Goal: Task Accomplishment & Management: Manage account settings

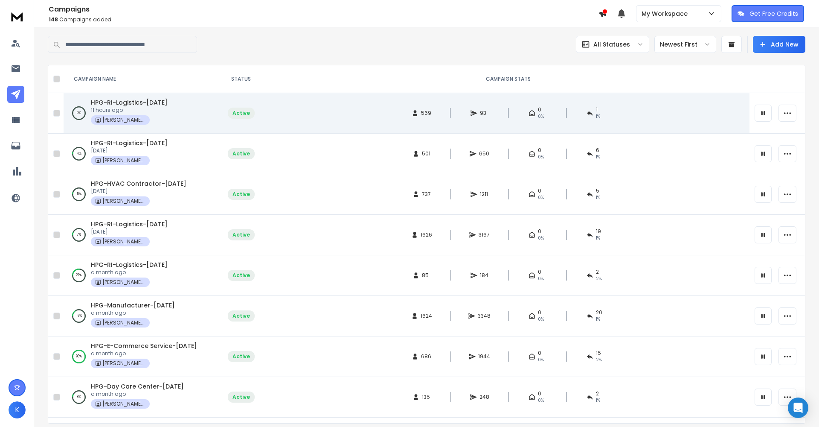
drag, startPoint x: 189, startPoint y: 103, endPoint x: 91, endPoint y: 103, distance: 98.1
click at [91, 103] on div "0 % HPG-RI-Logistics-[DATE] 11 hours ago [PERSON_NAME] Property Group" at bounding box center [139, 113] width 135 height 30
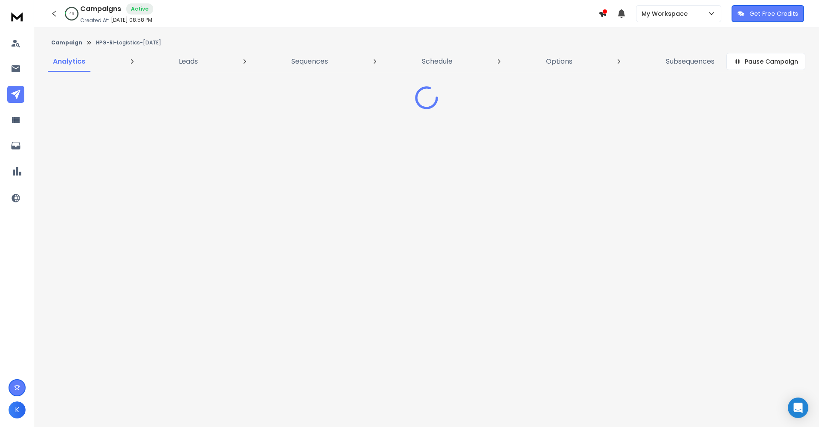
click at [127, 101] on div at bounding box center [426, 97] width 751 height 27
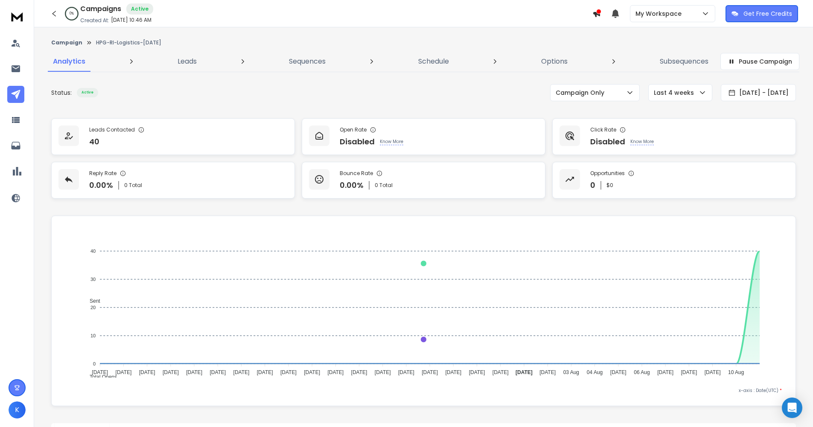
drag, startPoint x: 179, startPoint y: 41, endPoint x: 94, endPoint y: 41, distance: 84.9
click at [94, 41] on div "Campaign HPG-RI-Logistics-[DATE]" at bounding box center [423, 43] width 751 height 14
copy p "HPG-RI-Logistics-[DATE]"
click at [23, 93] on link at bounding box center [15, 94] width 17 height 17
drag, startPoint x: 229, startPoint y: 422, endPoint x: 23, endPoint y: 93, distance: 388.4
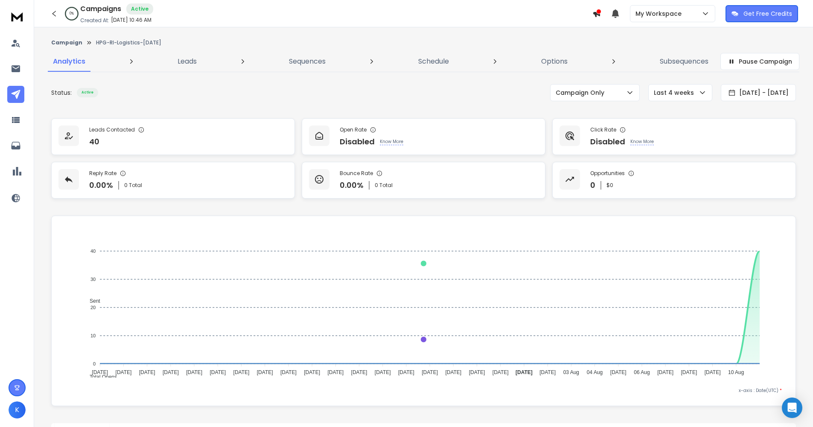
click at [23, 93] on link at bounding box center [15, 94] width 17 height 17
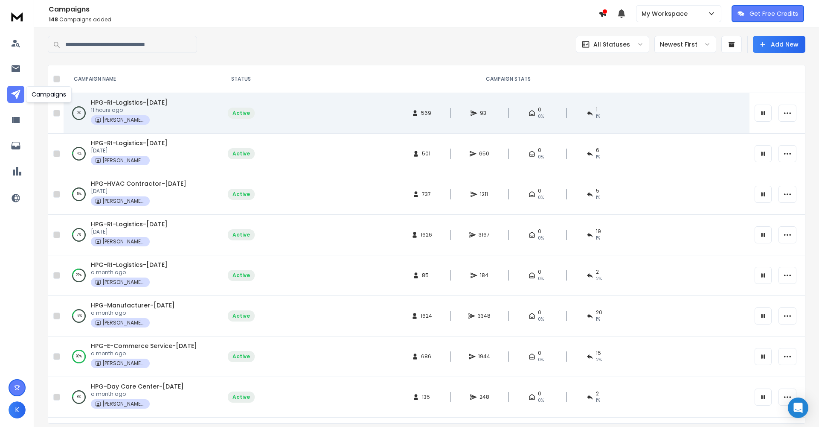
click at [783, 117] on icon "button" at bounding box center [787, 113] width 9 height 9
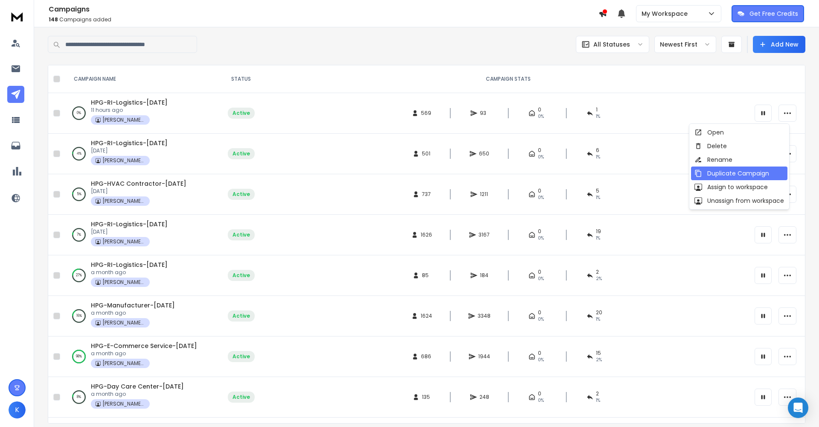
click at [761, 172] on div "Duplicate Campaign" at bounding box center [731, 173] width 75 height 9
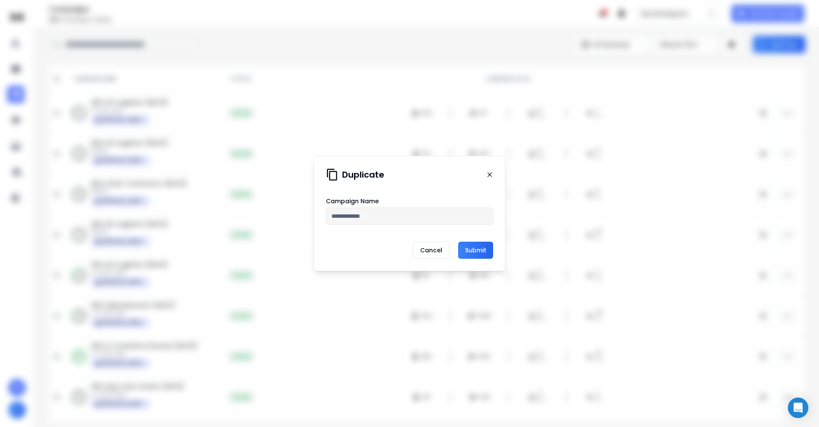
drag, startPoint x: 407, startPoint y: 208, endPoint x: 410, endPoint y: 212, distance: 5.1
click at [407, 208] on input "text" at bounding box center [409, 215] width 167 height 17
paste input "**********"
type input "**********"
click at [478, 253] on button "Submit" at bounding box center [475, 249] width 35 height 17
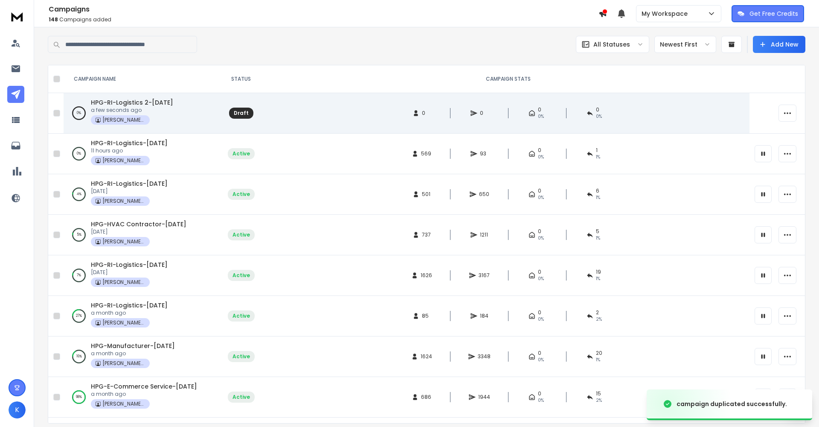
click at [173, 102] on span "HPG-RI-Logistics 2-[DATE]" at bounding box center [132, 102] width 82 height 9
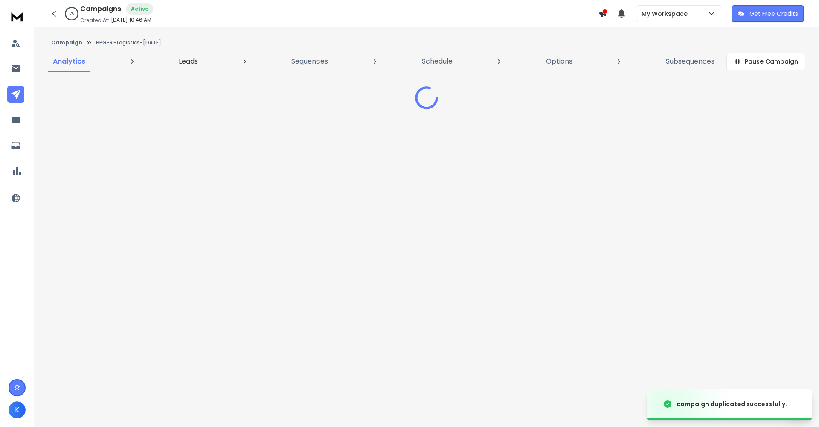
click at [197, 61] on p "Leads" at bounding box center [188, 61] width 19 height 10
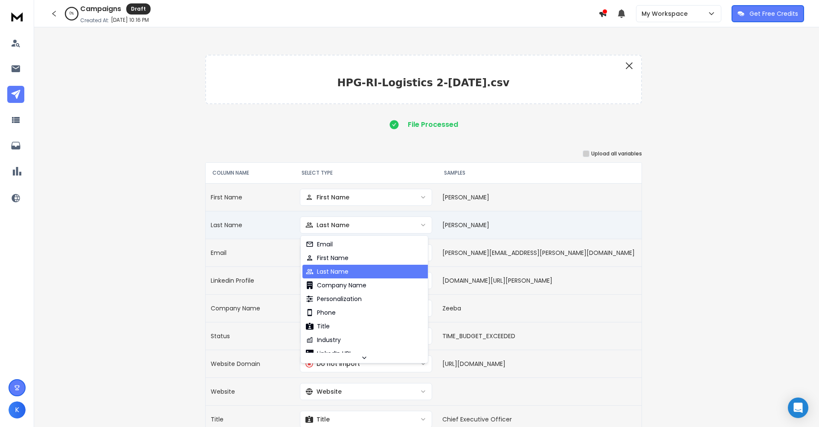
click at [388, 225] on button "Last Name" at bounding box center [366, 224] width 133 height 17
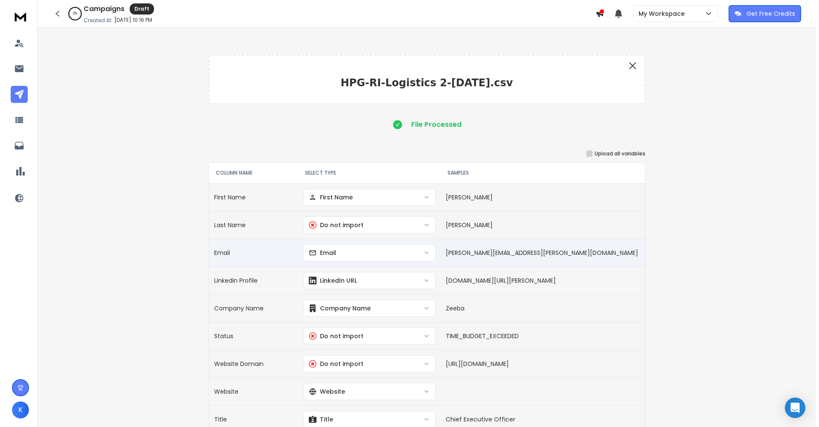
scroll to position [28, 0]
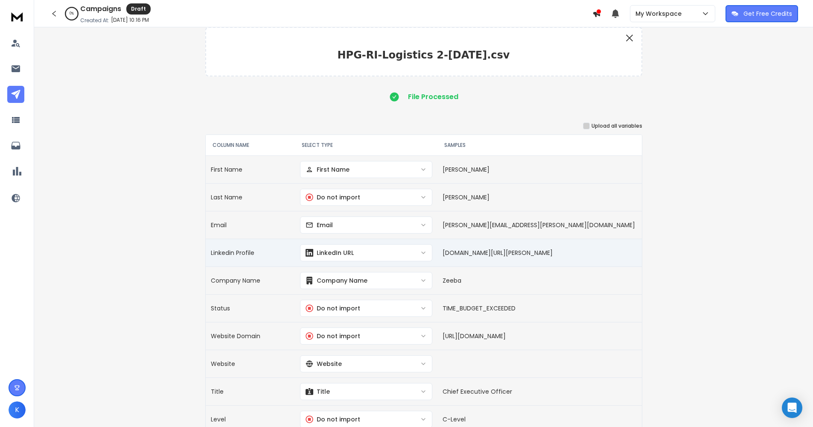
click at [378, 247] on button "LinkedIn URL" at bounding box center [366, 252] width 133 height 17
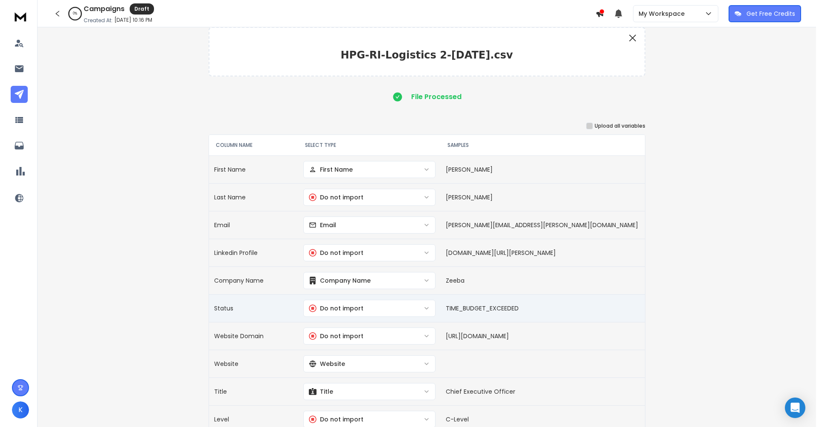
scroll to position [175, 0]
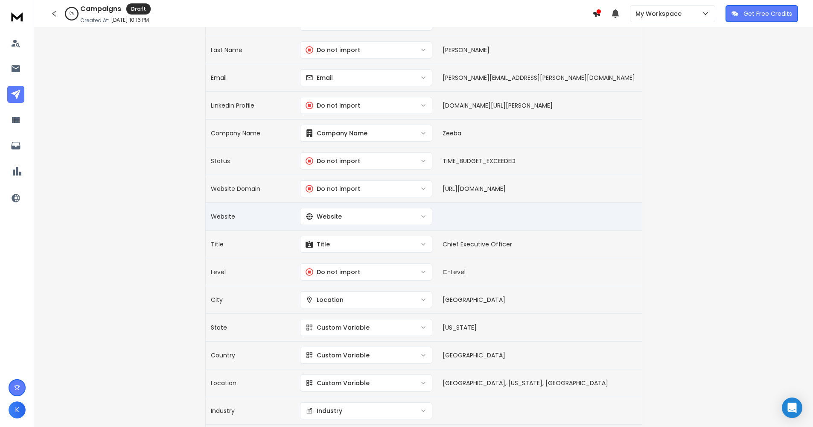
click at [366, 215] on button "Website" at bounding box center [366, 216] width 133 height 17
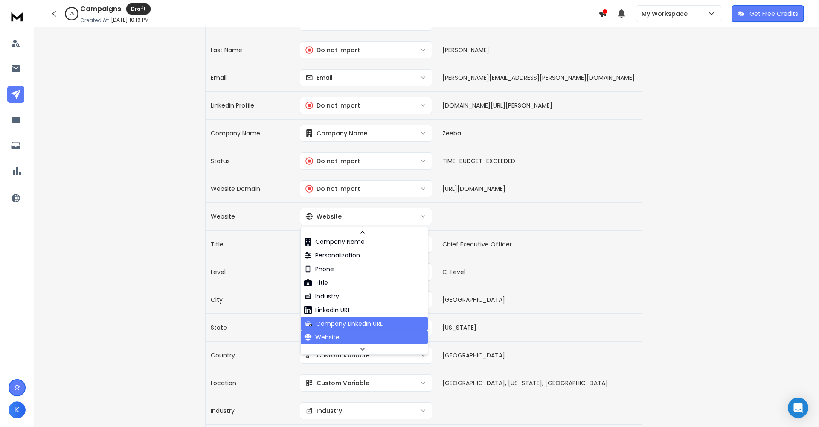
scroll to position [78, 0]
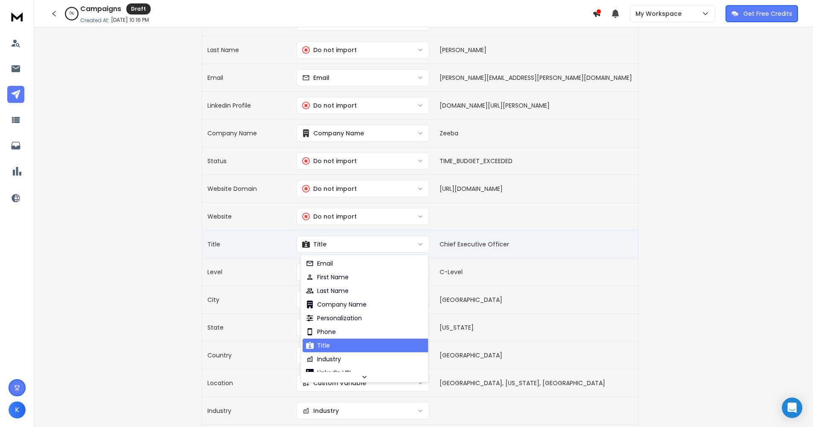
click at [354, 241] on button "Title" at bounding box center [362, 243] width 133 height 17
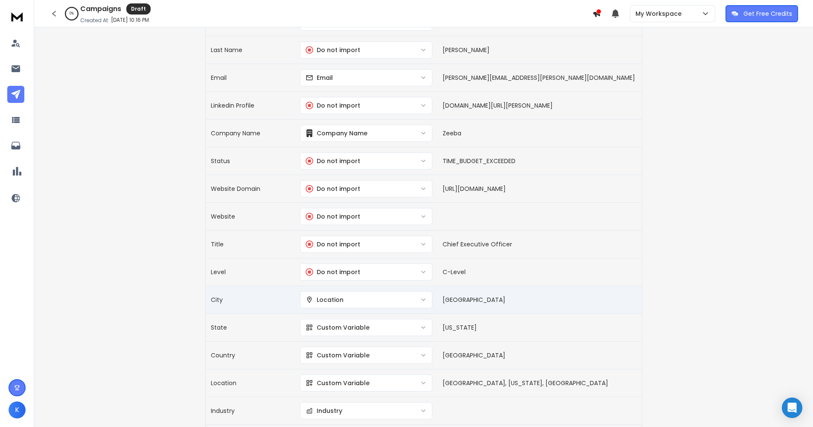
click at [343, 301] on button "Location" at bounding box center [366, 299] width 133 height 17
click at [348, 325] on div "Custom Variable" at bounding box center [337, 327] width 64 height 9
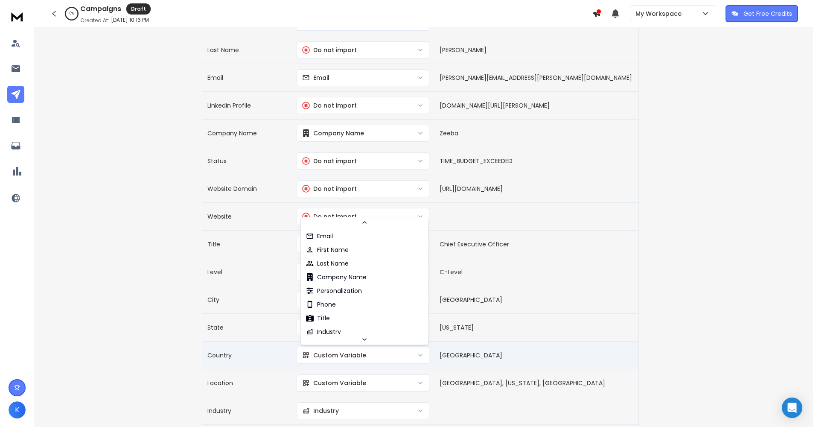
click at [352, 357] on div "Custom Variable" at bounding box center [334, 355] width 64 height 9
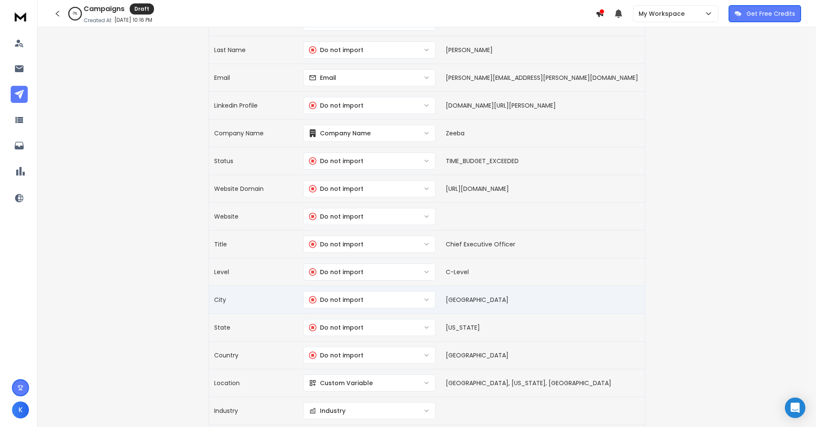
scroll to position [360, 0]
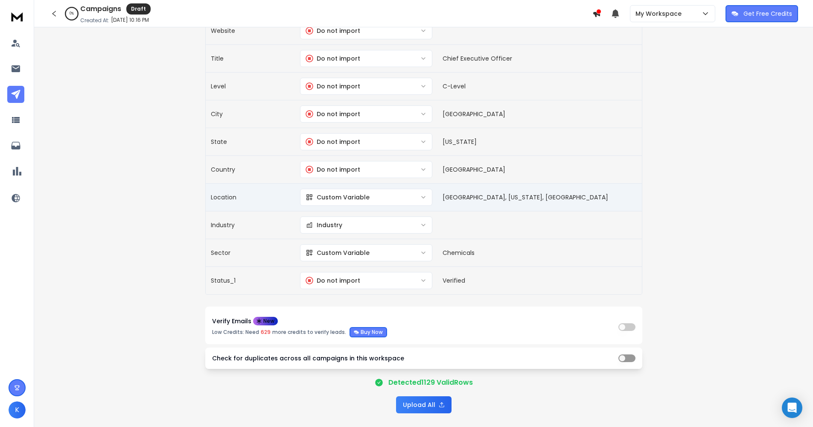
click at [358, 195] on div "Custom Variable" at bounding box center [337, 197] width 64 height 9
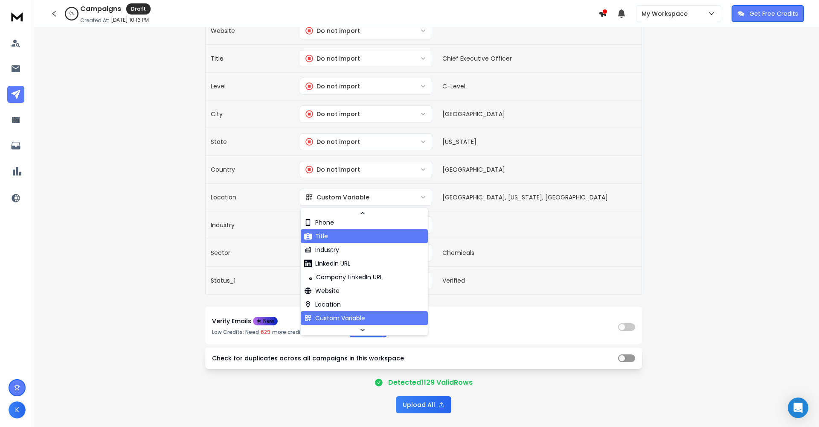
scroll to position [78, 0]
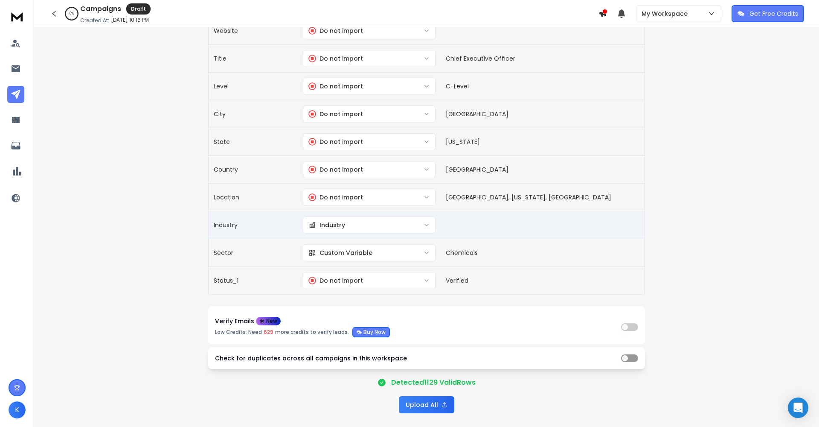
click at [348, 226] on button "Industry" at bounding box center [369, 224] width 133 height 17
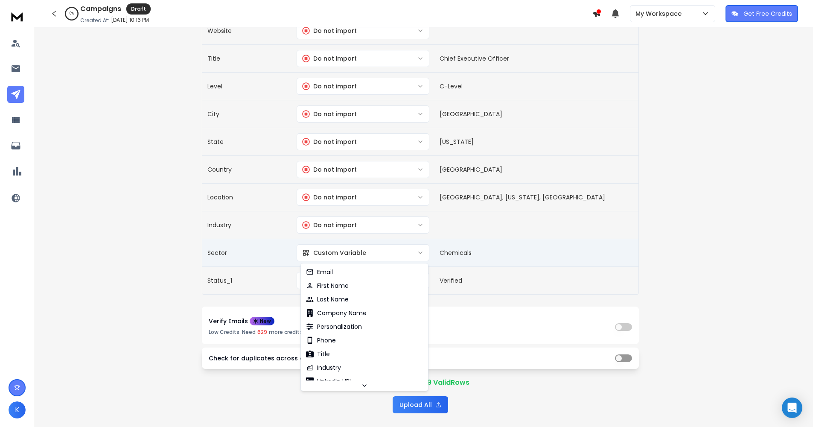
click at [346, 254] on div "Custom Variable" at bounding box center [334, 252] width 64 height 9
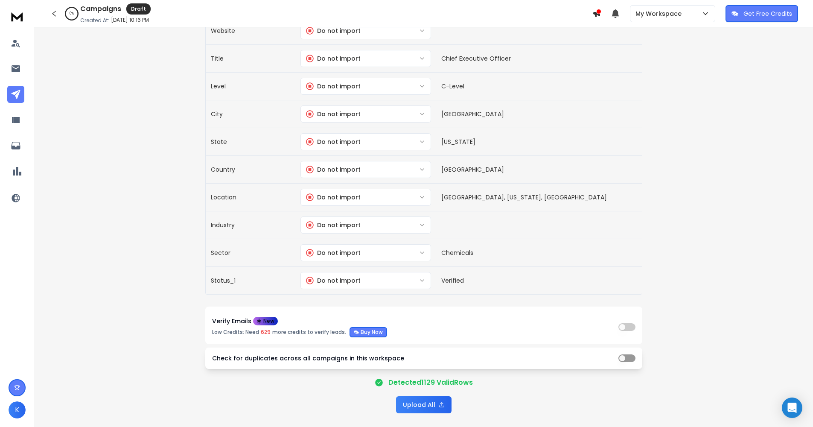
click at [626, 360] on button "Check for duplicates across all campaigns in this workspace" at bounding box center [626, 358] width 17 height 8
click at [427, 405] on button "Upload All" at bounding box center [423, 404] width 55 height 17
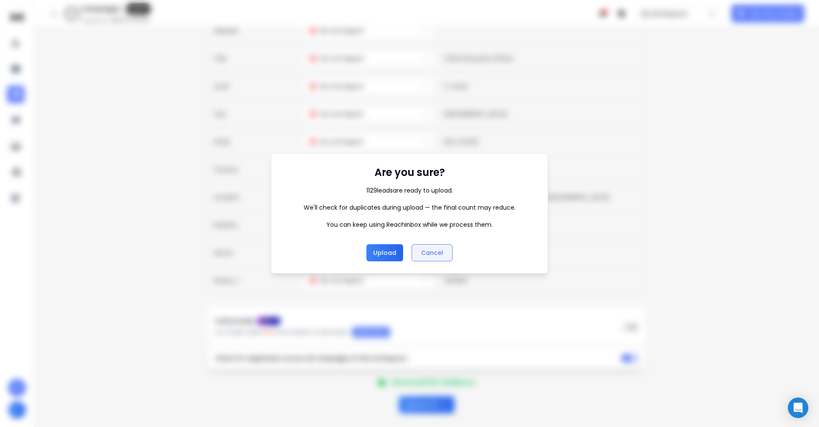
click at [381, 255] on button "Upload" at bounding box center [384, 252] width 37 height 17
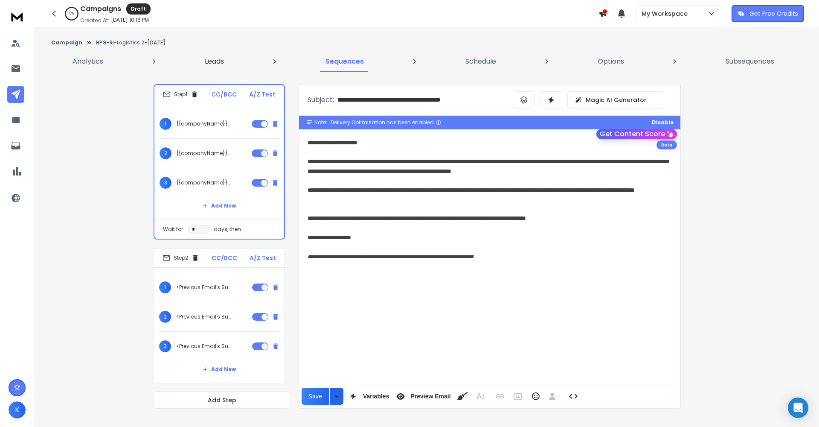
click at [220, 64] on p "Leads" at bounding box center [214, 61] width 19 height 10
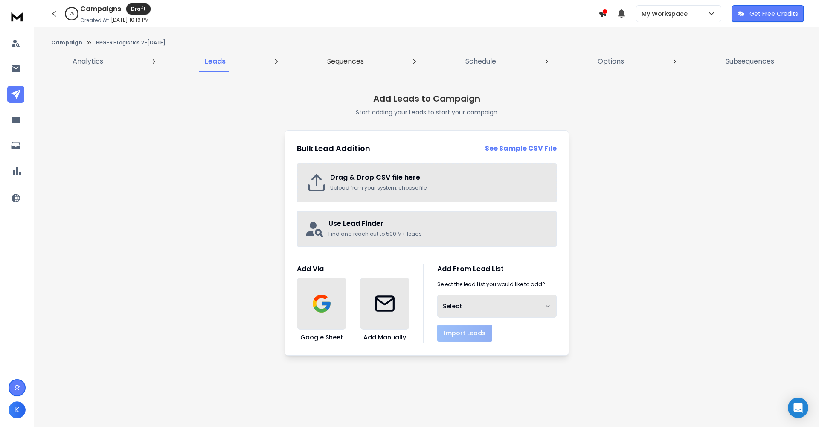
click at [346, 61] on p "Sequences" at bounding box center [345, 61] width 37 height 10
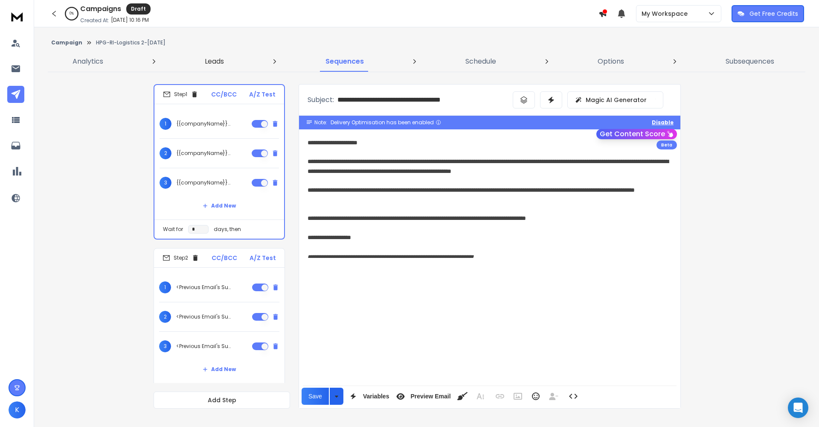
click at [224, 61] on p "Leads" at bounding box center [214, 61] width 19 height 10
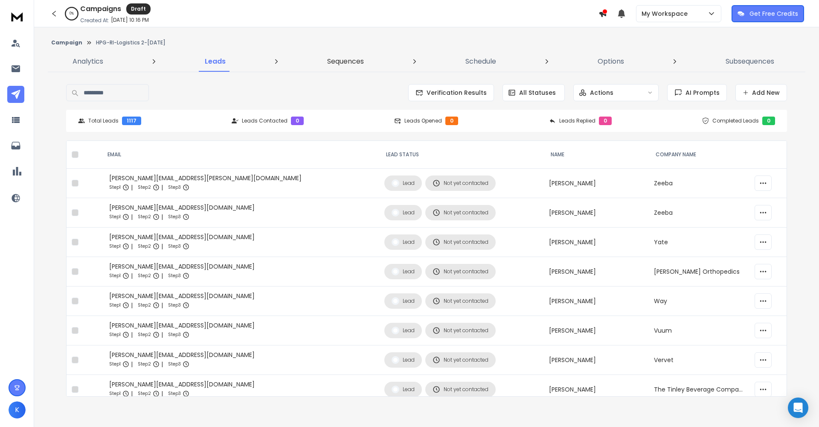
click at [333, 57] on p "Sequences" at bounding box center [345, 61] width 37 height 10
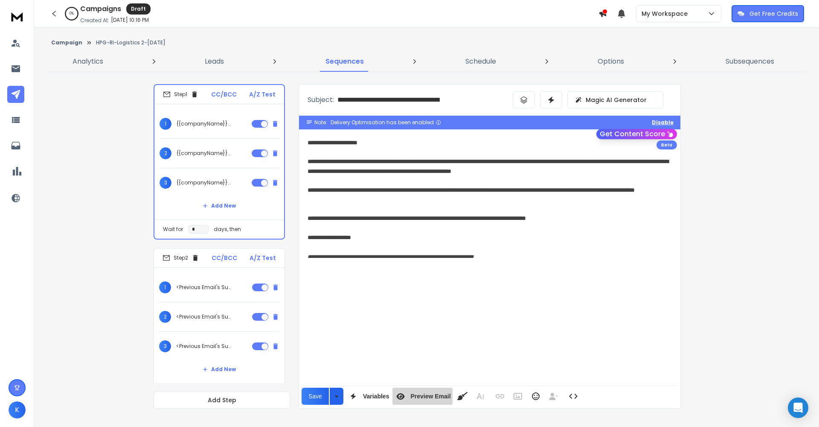
click at [422, 398] on span "Preview Email" at bounding box center [431, 395] width 44 height 7
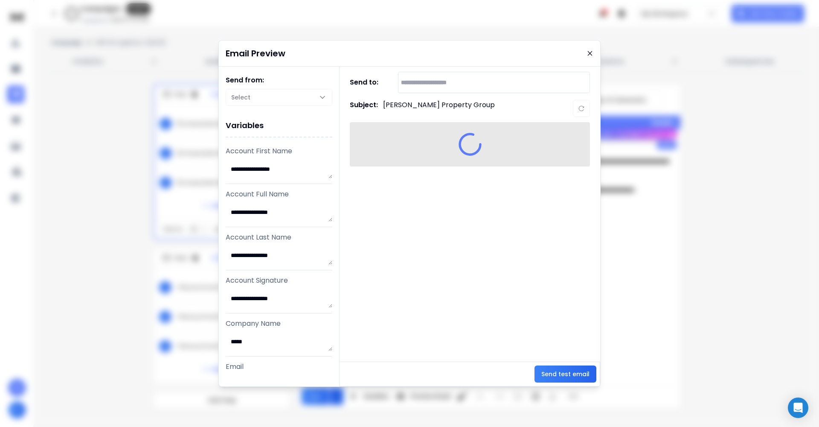
type textarea "*******"
type textarea "**********"
type textarea "*****"
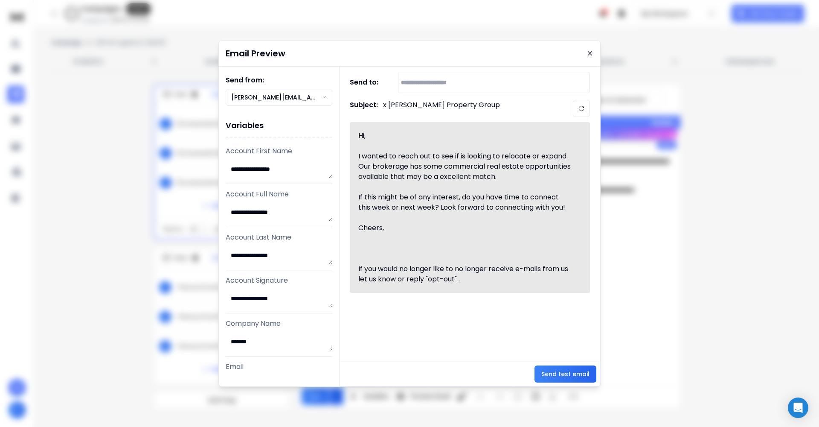
type textarea "*****"
type textarea "**********"
type textarea "*******"
type textarea "**********"
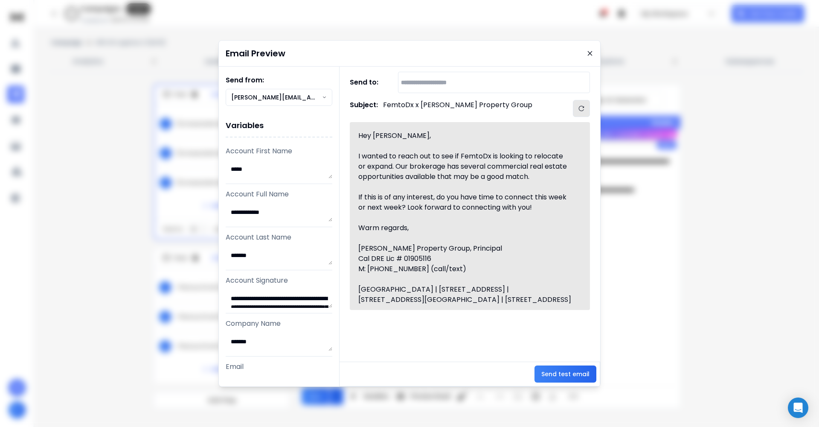
click at [580, 109] on icon at bounding box center [581, 108] width 6 height 6
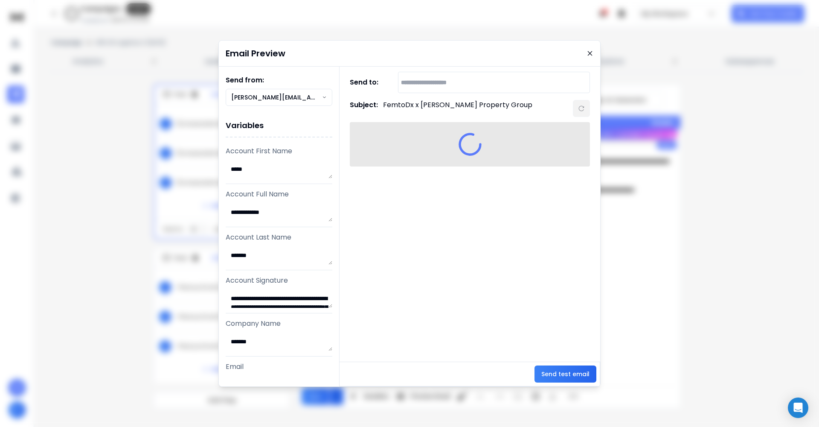
type textarea "**********"
type textarea "****"
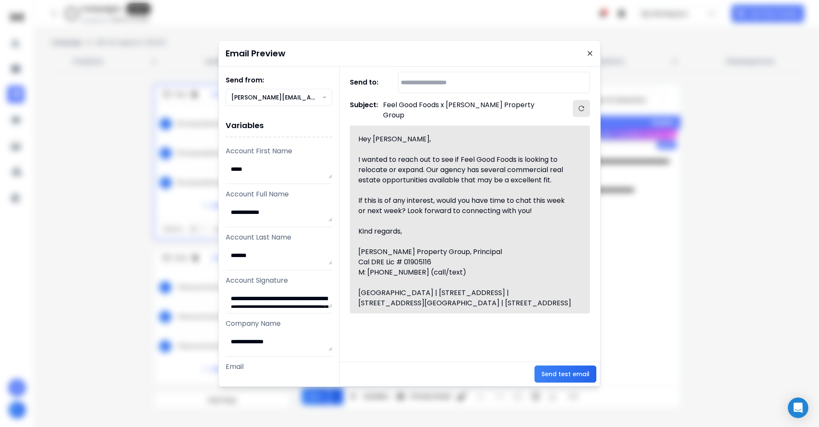
click at [578, 108] on button at bounding box center [581, 108] width 17 height 17
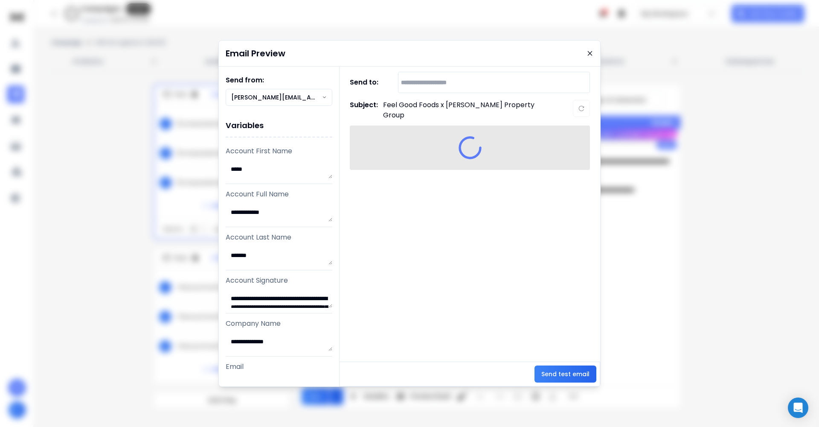
type textarea "**********"
type textarea "****"
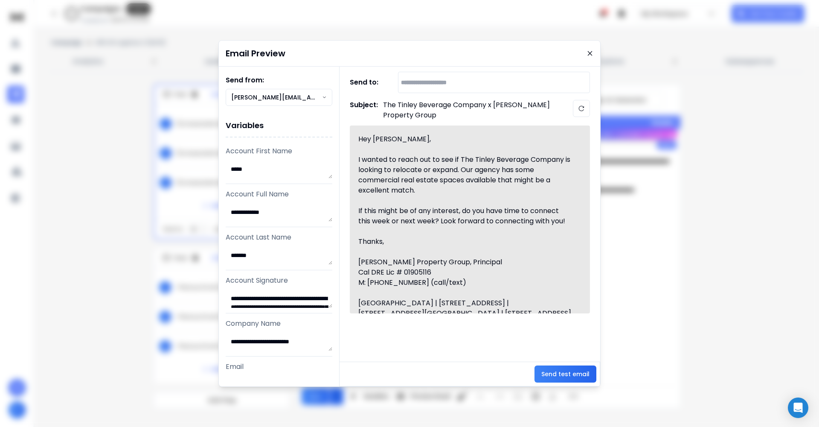
click at [591, 52] on icon at bounding box center [590, 53] width 7 height 7
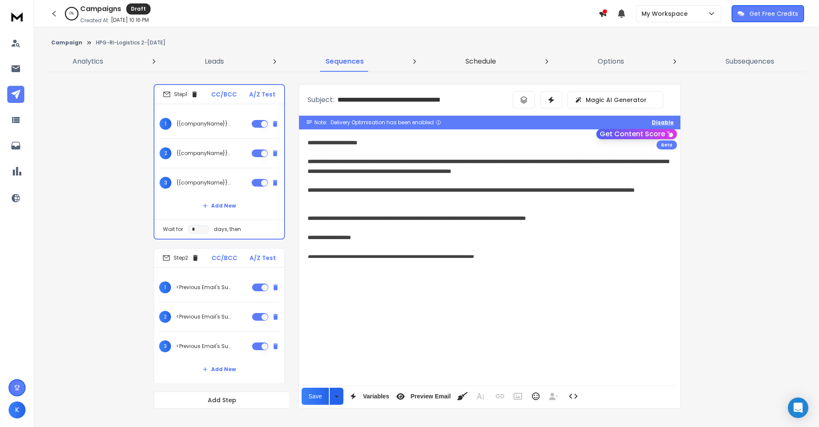
click at [468, 58] on p "Schedule" at bounding box center [480, 61] width 31 height 10
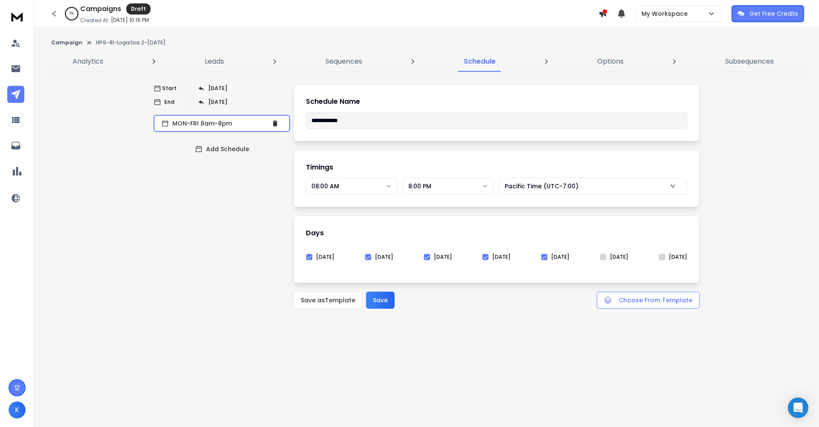
type input "**********"
click at [227, 91] on p "[DATE]" at bounding box center [217, 88] width 19 height 7
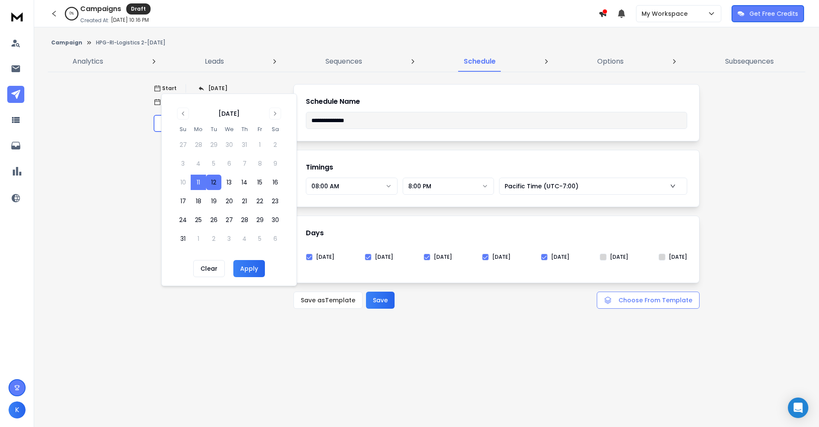
click at [218, 183] on button "12" at bounding box center [213, 181] width 15 height 15
click at [251, 264] on button "Apply" at bounding box center [249, 268] width 32 height 17
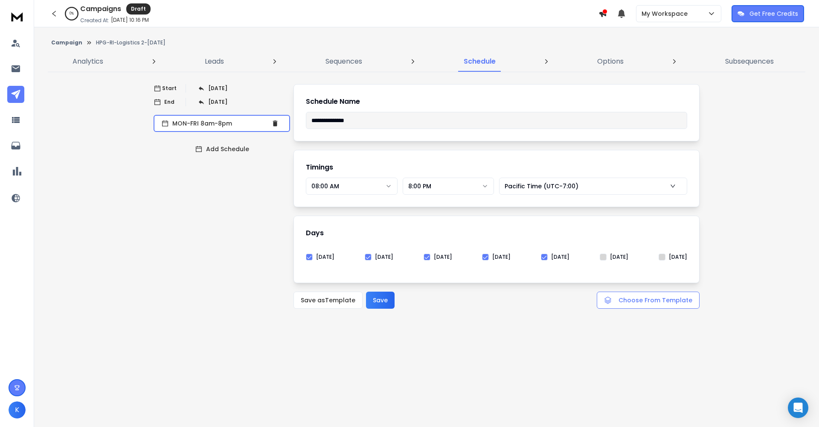
click at [227, 102] on p "[DATE]" at bounding box center [217, 102] width 19 height 7
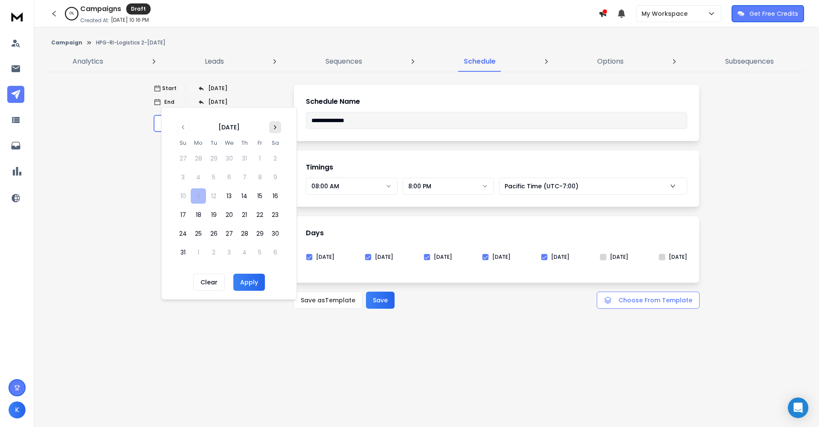
click at [280, 125] on button "Go to next month" at bounding box center [275, 127] width 12 height 12
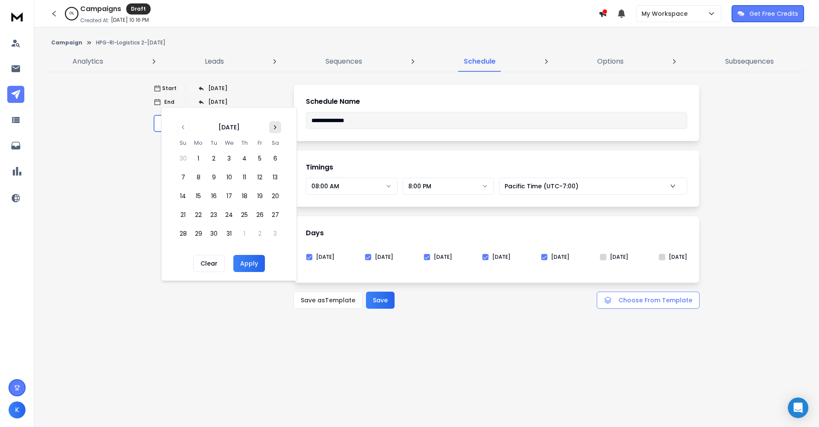
click at [280, 125] on button "Go to next month" at bounding box center [275, 127] width 12 height 12
click at [280, 126] on button "Go to next month" at bounding box center [275, 127] width 12 height 12
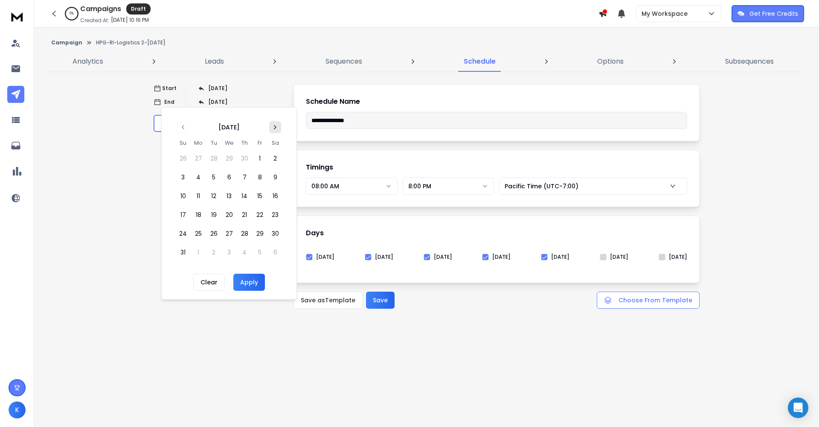
click at [280, 126] on button "Go to next month" at bounding box center [275, 127] width 12 height 12
click at [233, 234] on button "30" at bounding box center [228, 233] width 15 height 15
click at [251, 264] on button "Apply" at bounding box center [249, 263] width 32 height 17
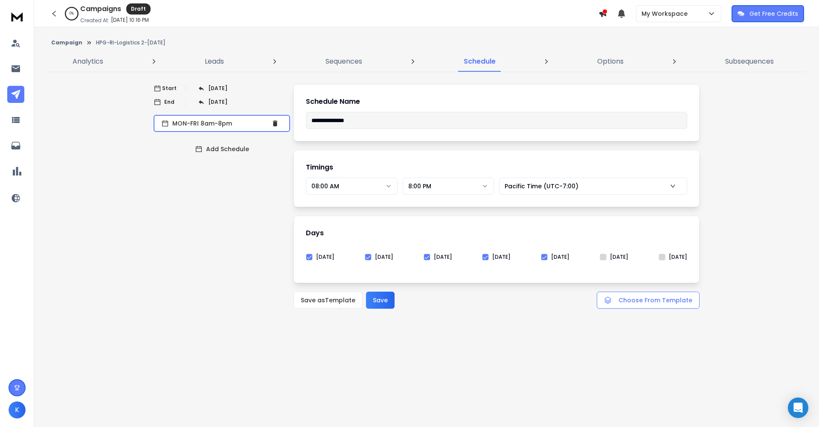
click at [391, 298] on button "Save" at bounding box center [380, 299] width 29 height 17
click at [611, 63] on p "Options" at bounding box center [610, 61] width 26 height 10
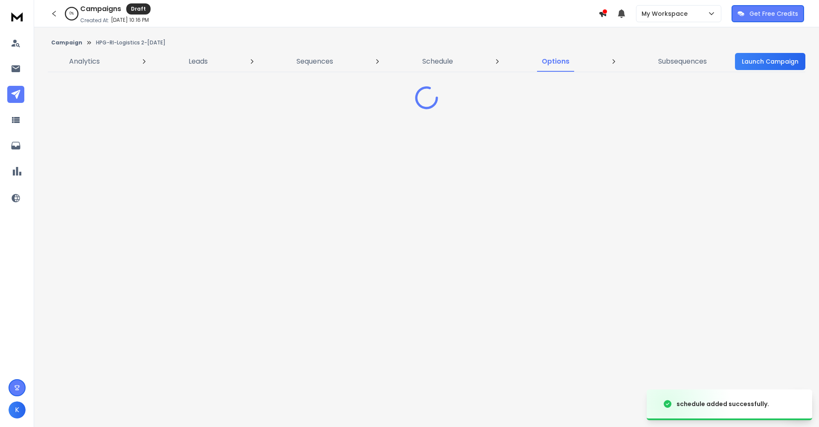
select select "*"
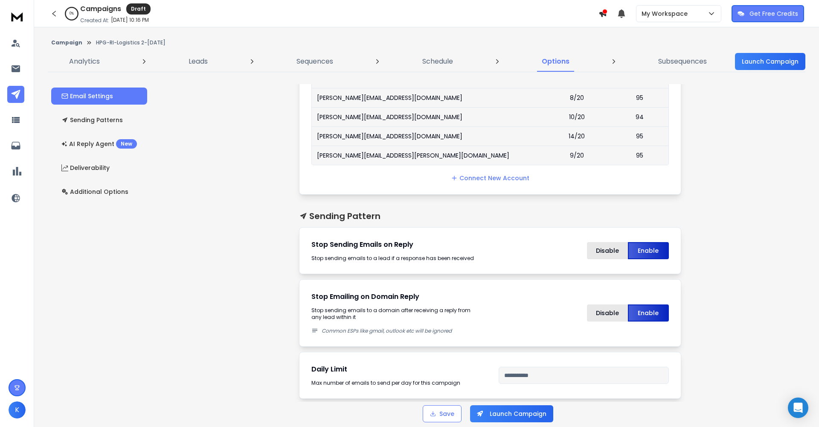
scroll to position [292, 0]
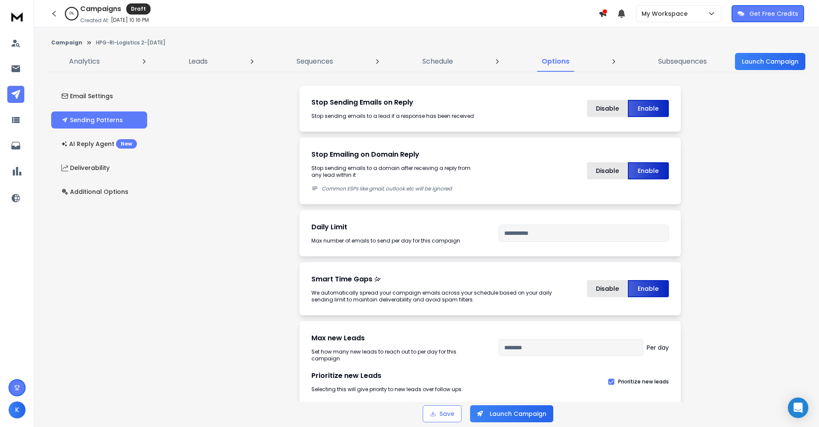
drag, startPoint x: 458, startPoint y: 232, endPoint x: 465, endPoint y: 244, distance: 14.3
click at [457, 232] on div "Daily Limit Max number of emails to send per day for this campaign ***" at bounding box center [489, 233] width 357 height 22
type input "***"
drag, startPoint x: 496, startPoint y: 346, endPoint x: 456, endPoint y: 339, distance: 39.8
click at [456, 339] on div "Max new Leads Set how many new leads to reach out to per day for this campaign …" at bounding box center [489, 347] width 357 height 29
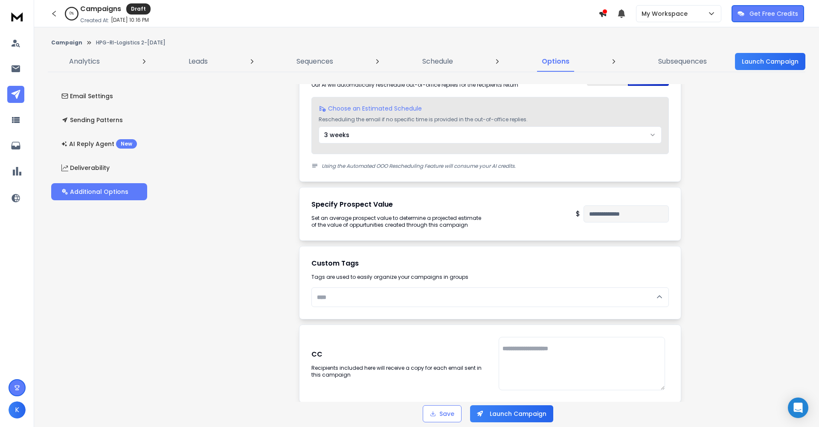
scroll to position [1675, 0]
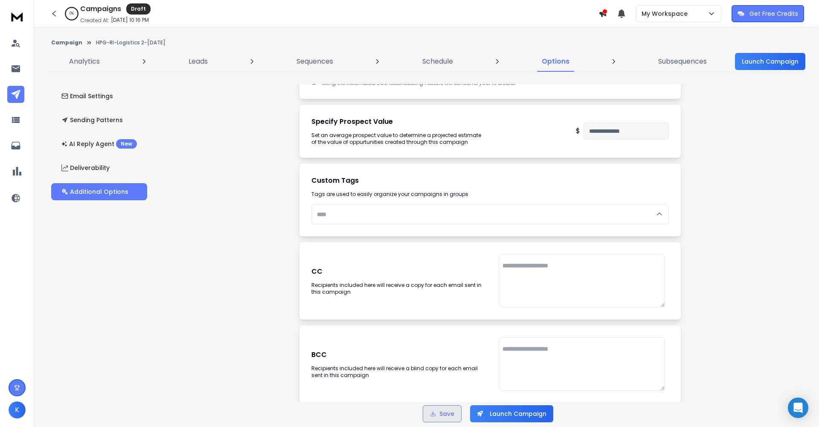
type input "***"
click at [447, 413] on button "Save" at bounding box center [442, 413] width 39 height 17
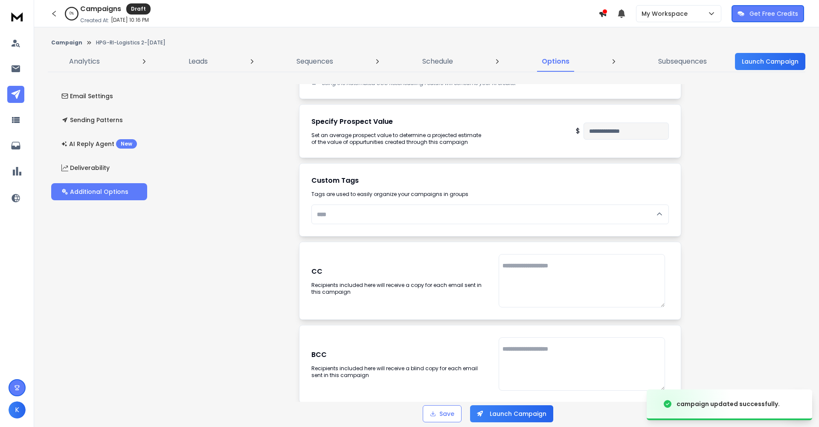
click at [505, 414] on button "Launch Campaign" at bounding box center [511, 413] width 83 height 17
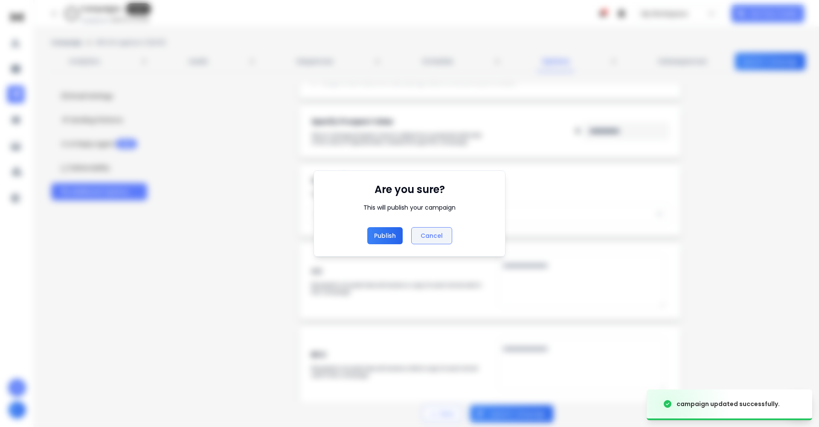
click at [387, 241] on button "Publish" at bounding box center [384, 235] width 35 height 17
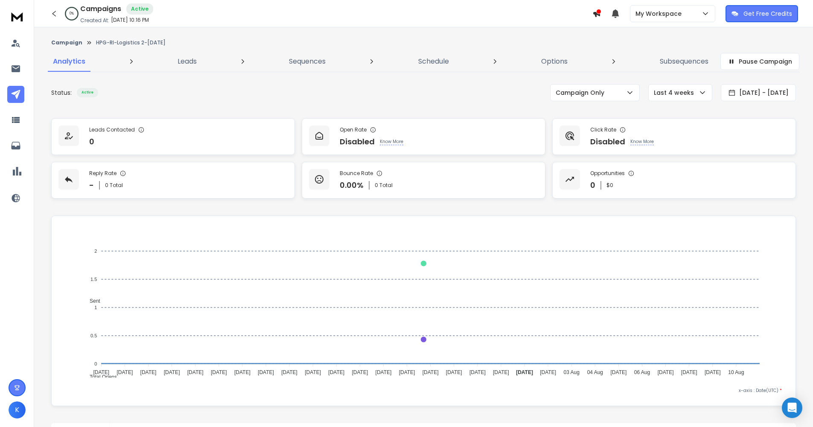
click at [19, 68] on icon at bounding box center [16, 68] width 9 height 7
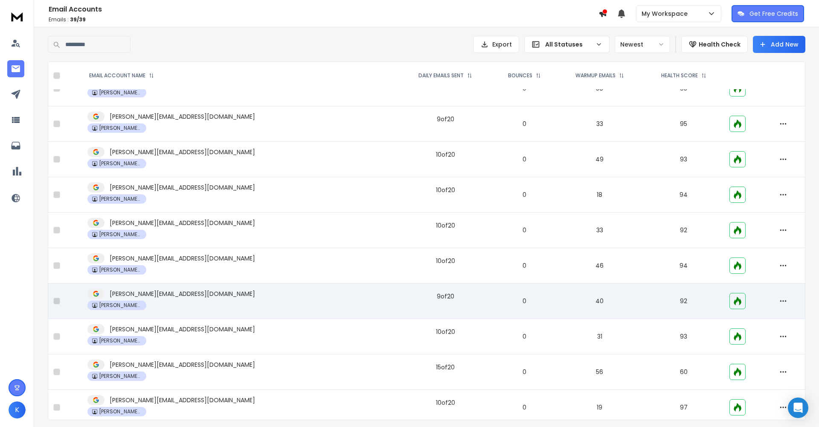
scroll to position [835, 0]
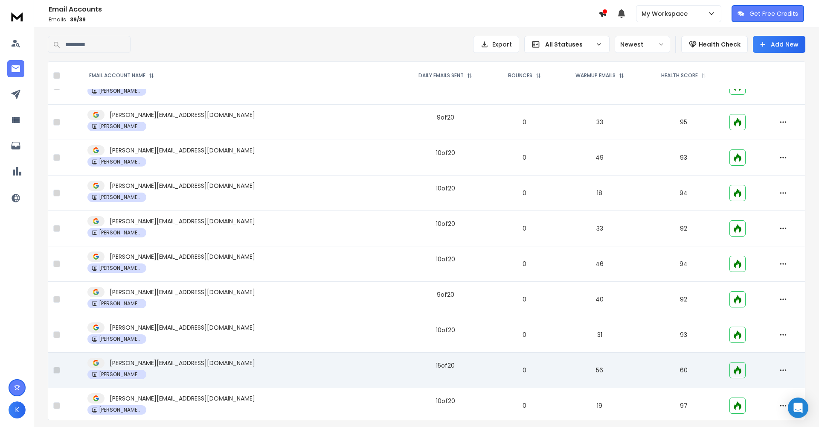
click at [436, 364] on div "15 of 20" at bounding box center [445, 365] width 19 height 9
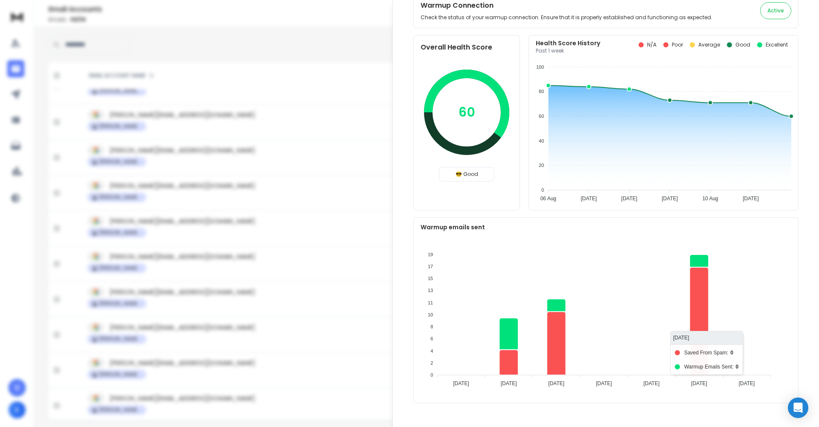
scroll to position [0, 0]
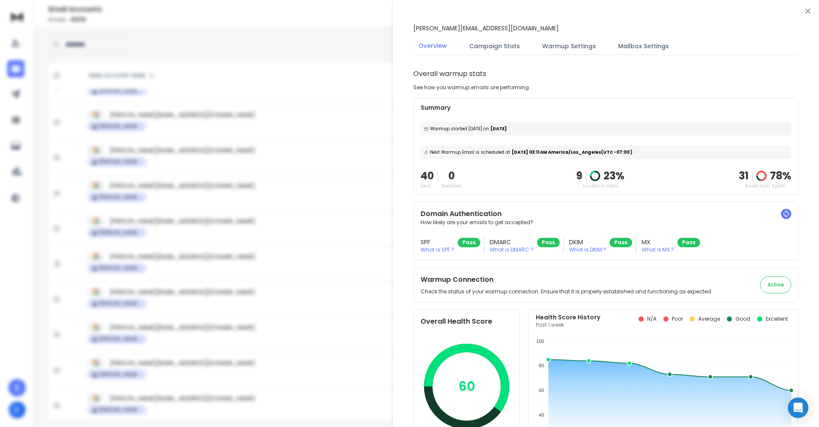
click at [499, 38] on button "Campaign Stats" at bounding box center [494, 46] width 61 height 19
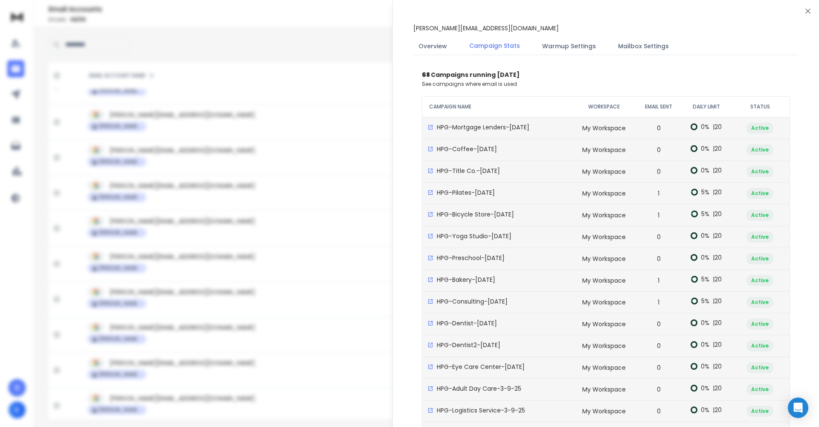
click at [568, 41] on button "Warmup Settings" at bounding box center [569, 46] width 64 height 19
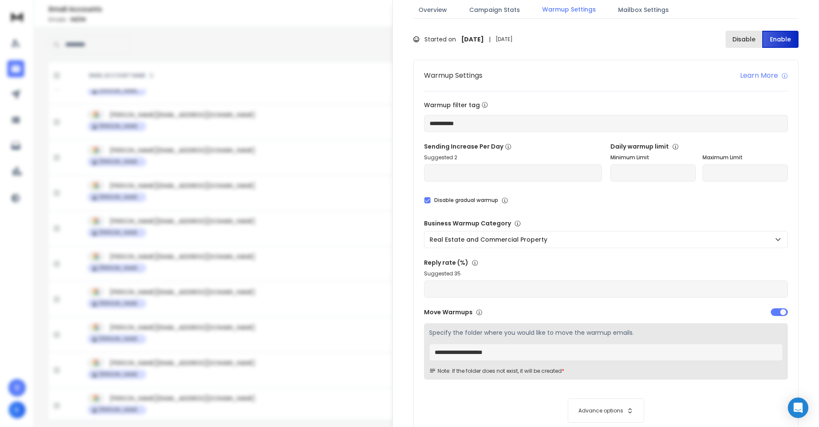
scroll to position [60, 0]
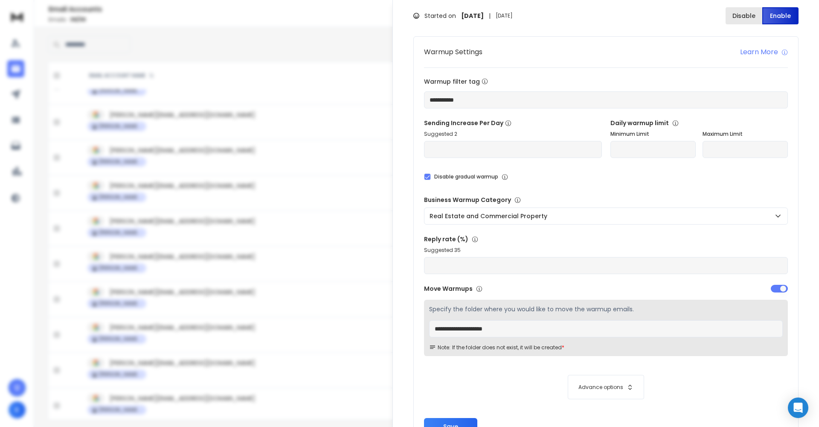
click at [540, 328] on input "**********" at bounding box center [606, 328] width 354 height 17
drag, startPoint x: 440, startPoint y: 265, endPoint x: 426, endPoint y: 264, distance: 13.8
click at [426, 264] on input "**" at bounding box center [606, 265] width 364 height 17
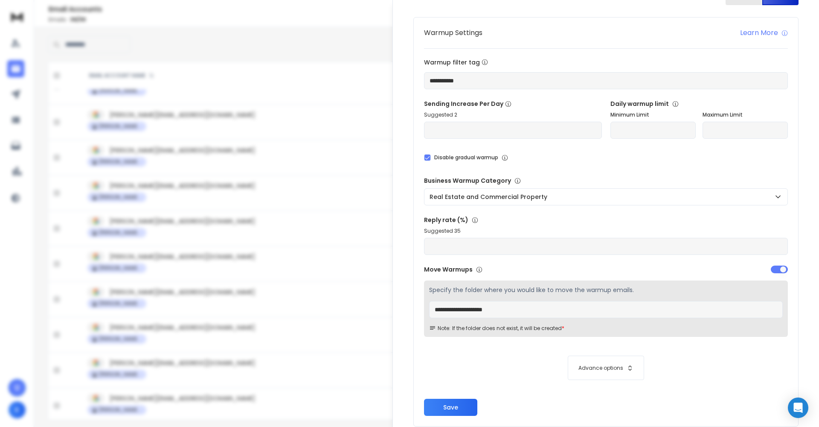
type input "**"
click at [463, 408] on button "Save" at bounding box center [450, 406] width 53 height 17
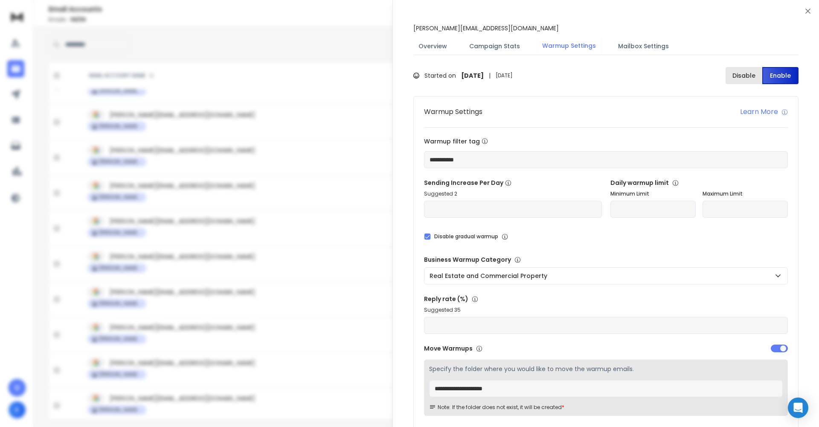
click at [640, 45] on button "Mailbox Settings" at bounding box center [643, 46] width 61 height 19
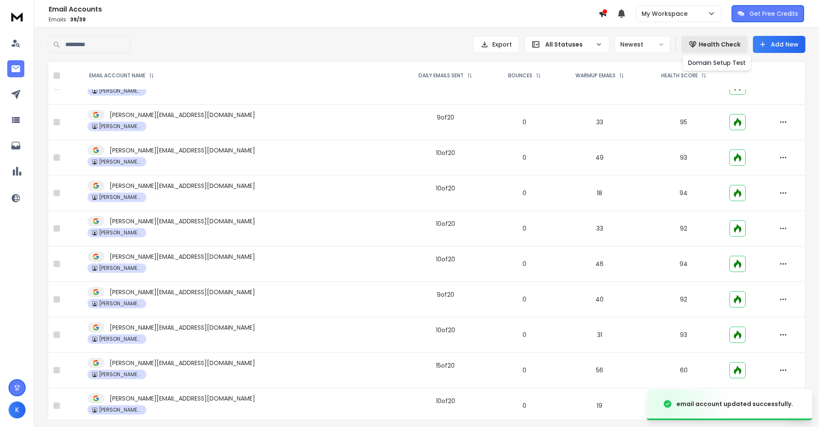
click at [706, 44] on p "Health Check" at bounding box center [720, 44] width 42 height 9
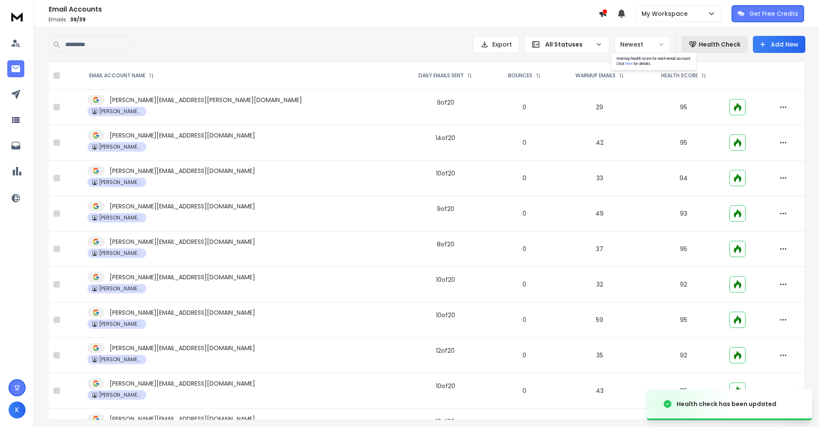
click at [661, 75] on p "HEALTH SCORE" at bounding box center [679, 75] width 37 height 7
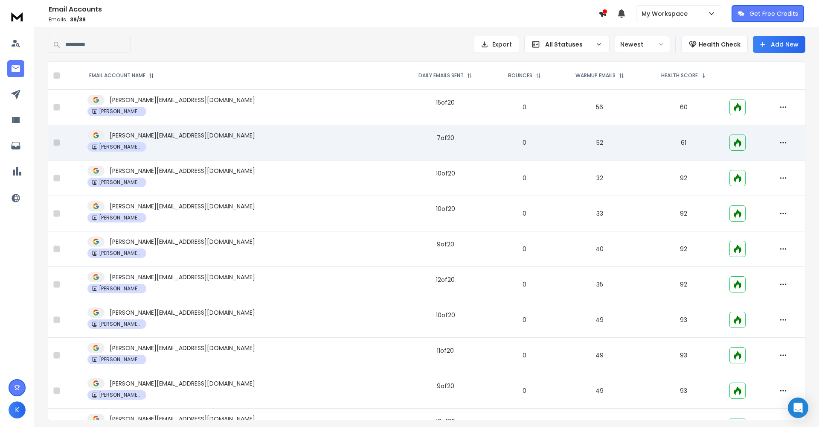
click at [643, 148] on td "61" at bounding box center [683, 142] width 81 height 35
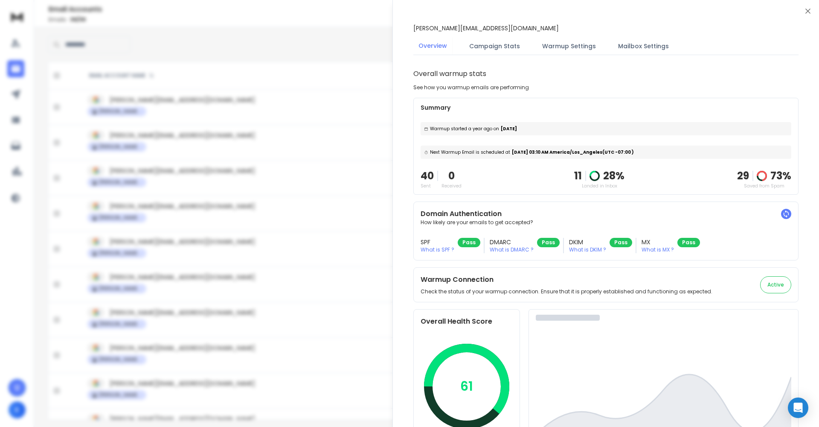
click at [570, 46] on button "Warmup Settings" at bounding box center [569, 46] width 64 height 19
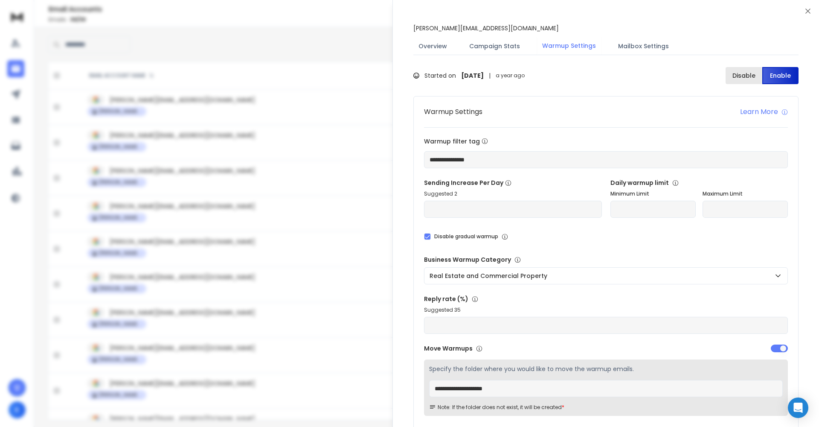
drag, startPoint x: 420, startPoint y: 324, endPoint x: 369, endPoint y: 323, distance: 50.3
click at [369, 323] on body "Get only verified leads with our AI-powered Lead Finder, starting at $22/mo Try…" at bounding box center [409, 213] width 819 height 427
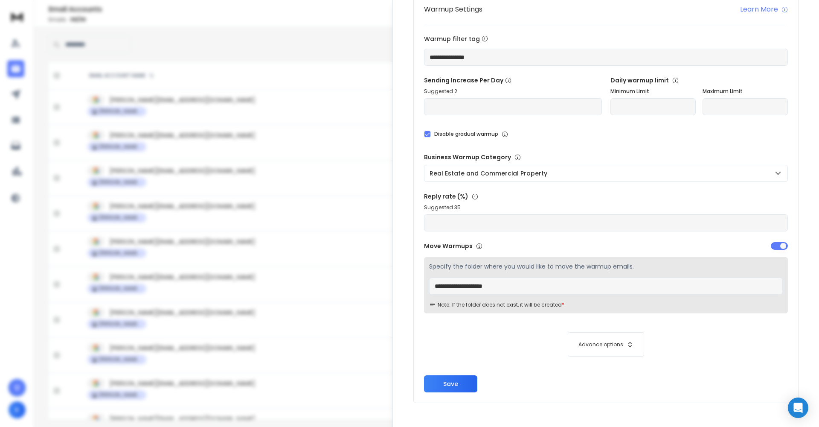
type input "**"
click at [459, 384] on button "Save" at bounding box center [450, 383] width 53 height 17
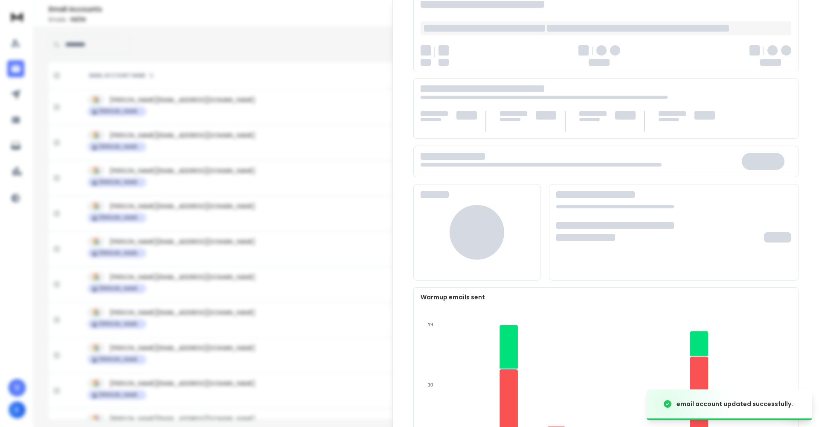
scroll to position [17, 0]
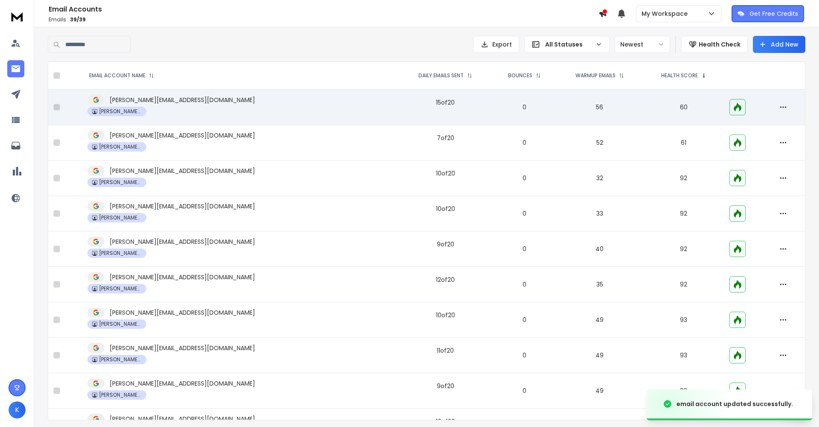
click at [655, 112] on td "60" at bounding box center [683, 107] width 81 height 35
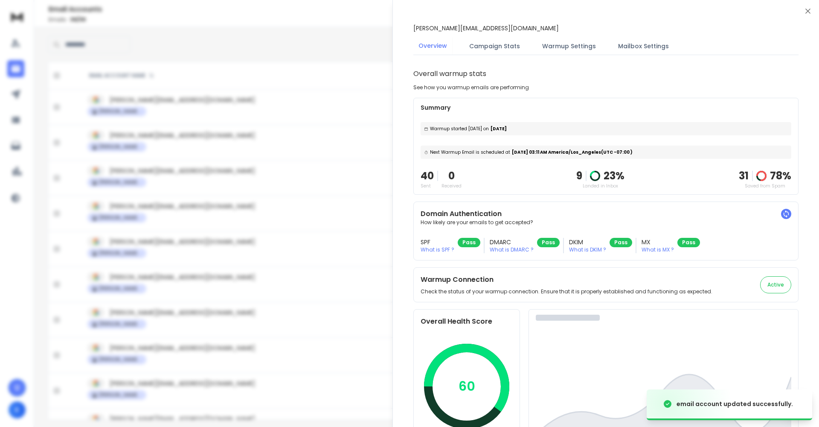
click at [580, 41] on button "Warmup Settings" at bounding box center [569, 46] width 64 height 19
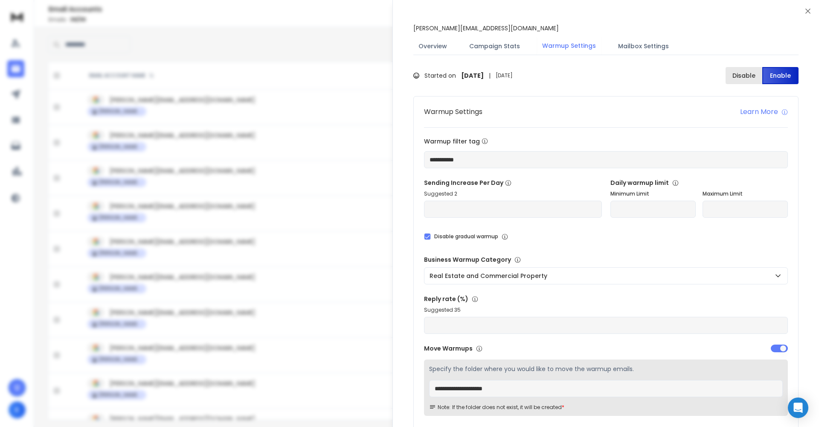
scroll to position [102, 0]
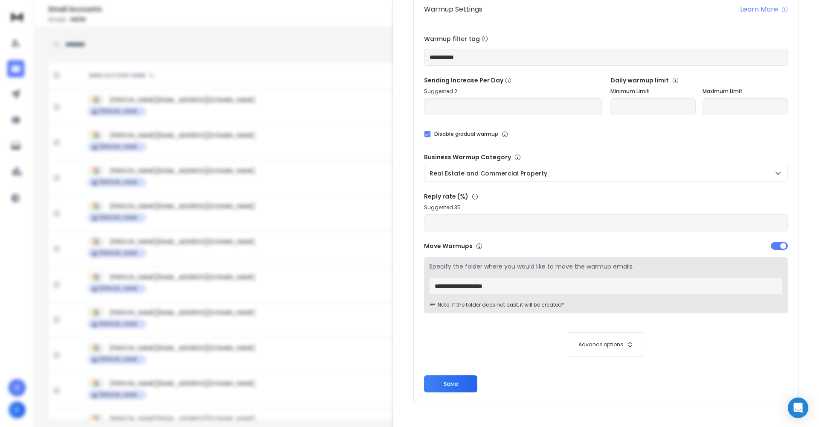
click at [608, 346] on p "Advance options" at bounding box center [600, 344] width 45 height 7
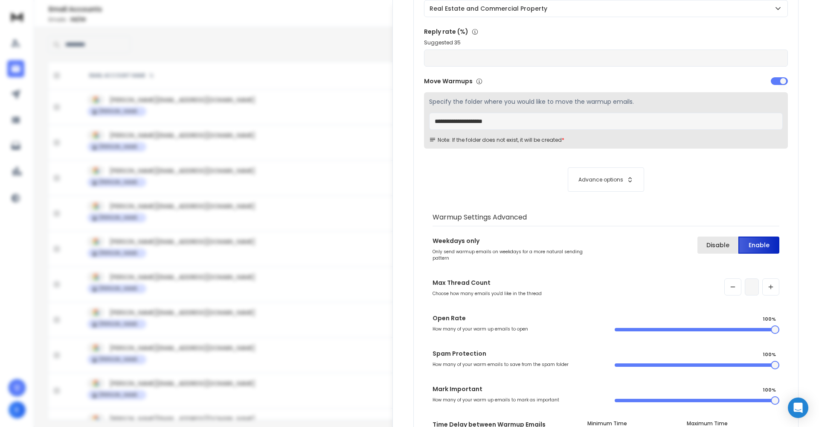
scroll to position [298, 0]
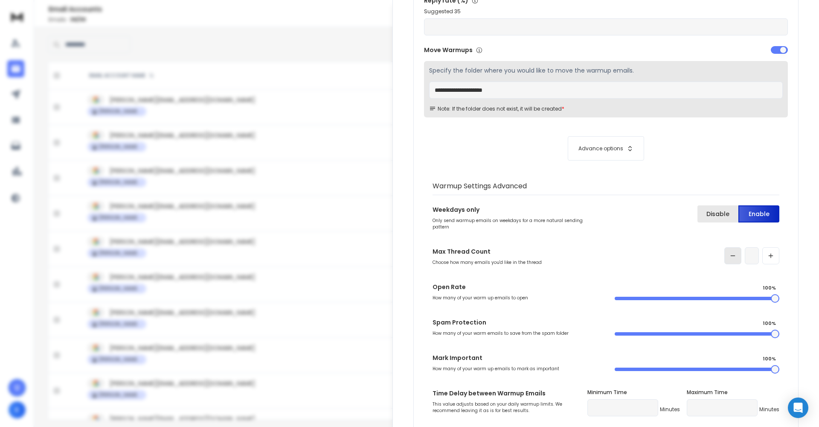
click at [729, 252] on icon "button" at bounding box center [732, 255] width 7 height 7
type input "*"
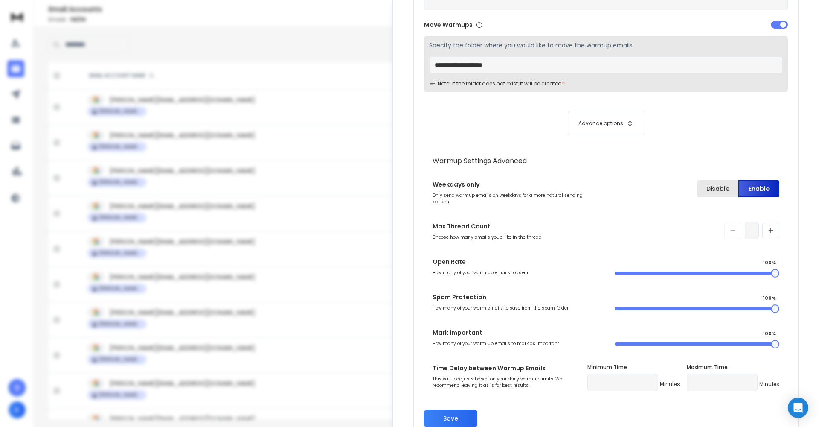
scroll to position [407, 0]
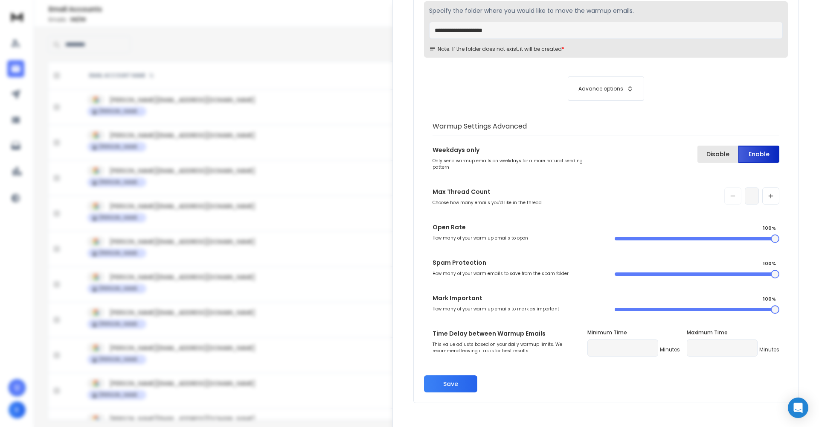
click at [467, 381] on button "Save" at bounding box center [450, 383] width 53 height 17
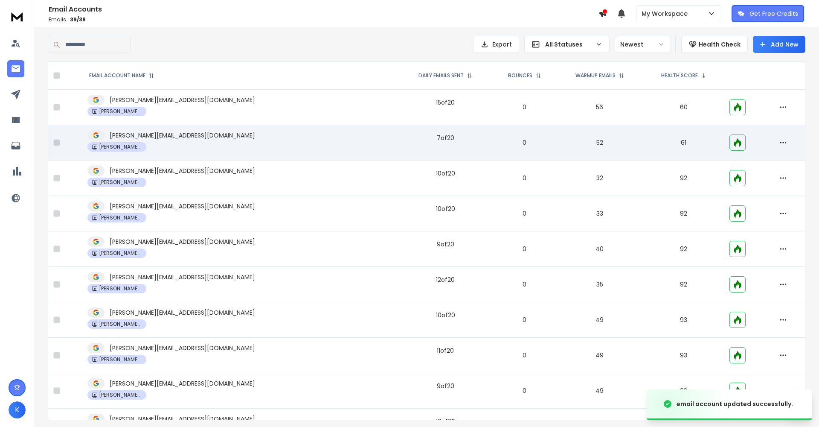
click at [650, 143] on td "61" at bounding box center [683, 142] width 81 height 35
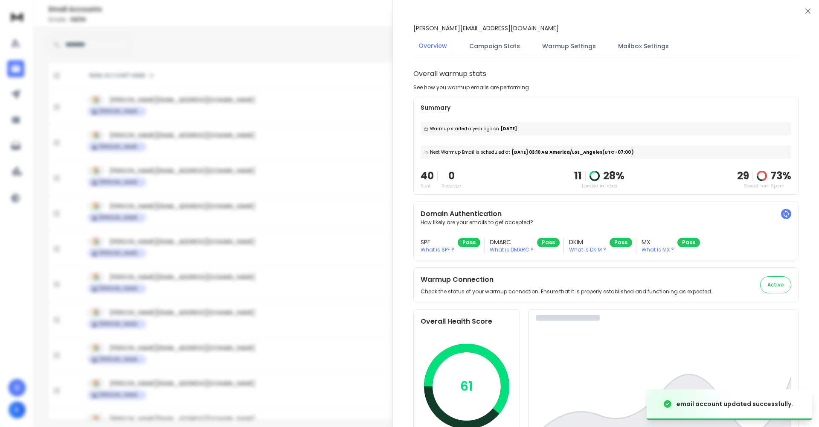
click at [575, 39] on button "Warmup Settings" at bounding box center [569, 46] width 64 height 19
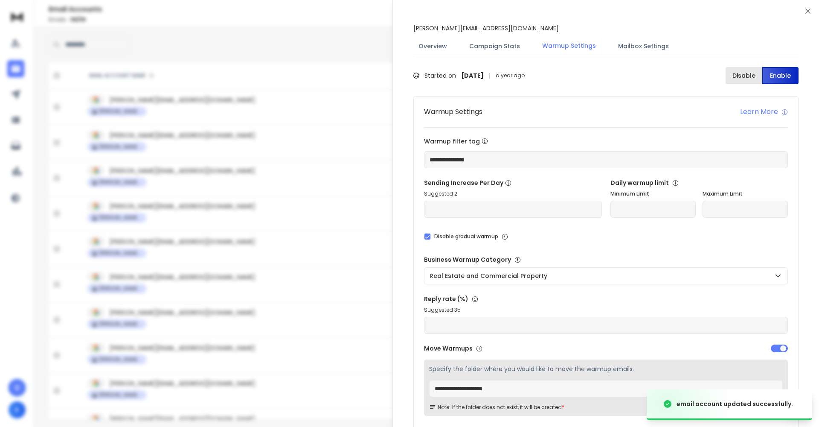
scroll to position [102, 0]
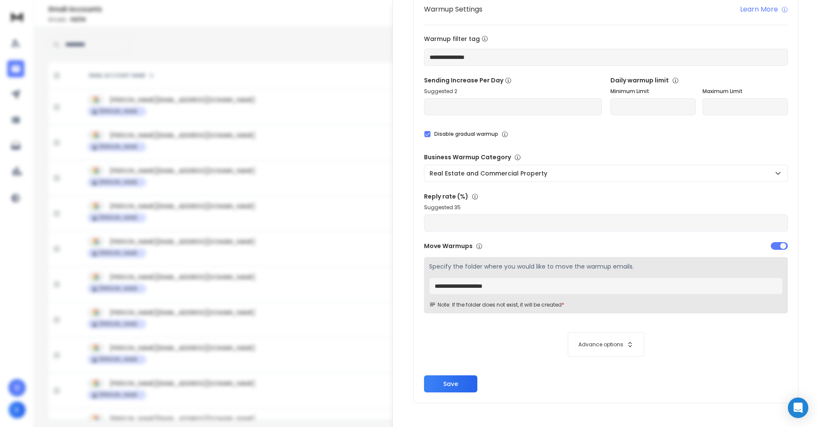
click at [600, 346] on p "Advance options" at bounding box center [600, 344] width 45 height 7
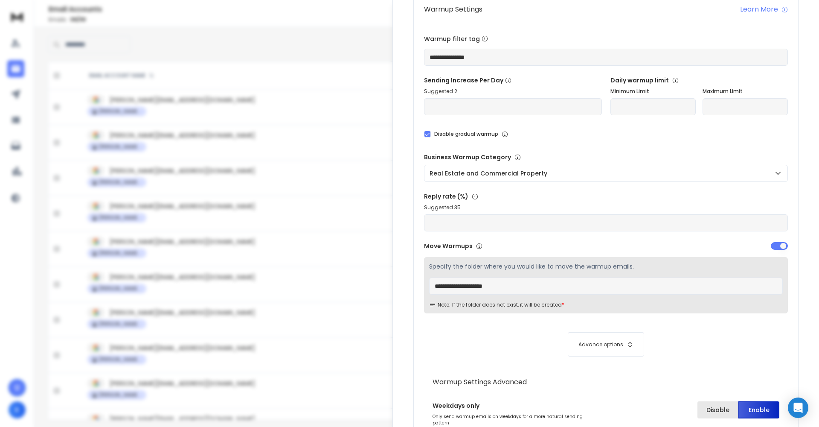
scroll to position [407, 0]
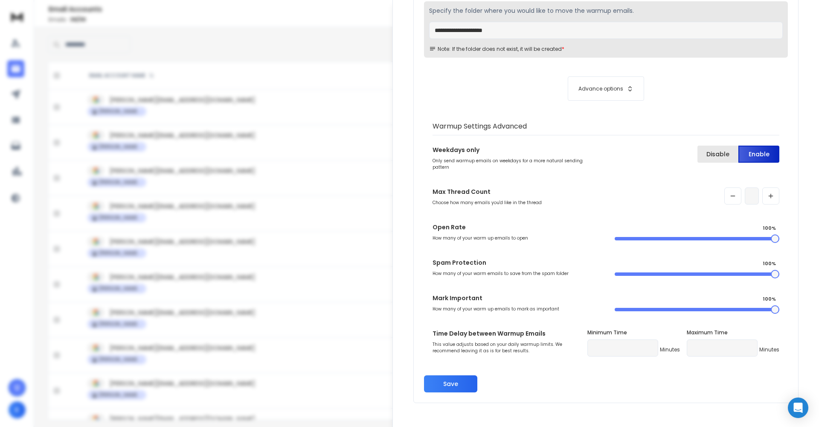
click at [729, 192] on icon "button" at bounding box center [732, 195] width 7 height 7
type input "*"
click at [463, 382] on button "Save" at bounding box center [450, 383] width 53 height 17
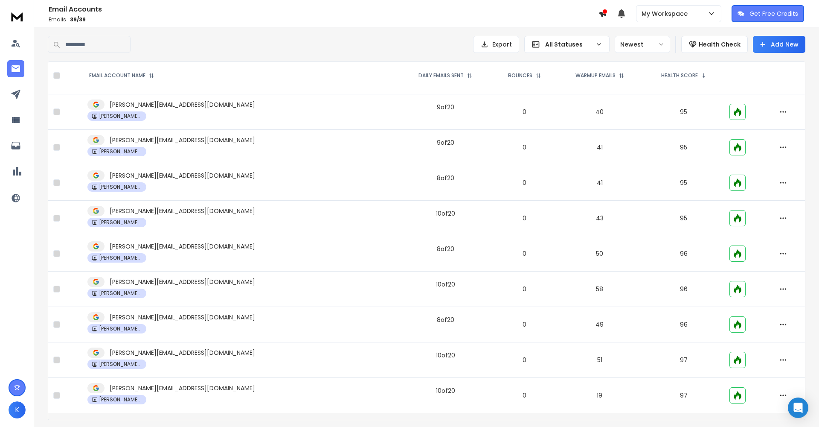
scroll to position [0, 0]
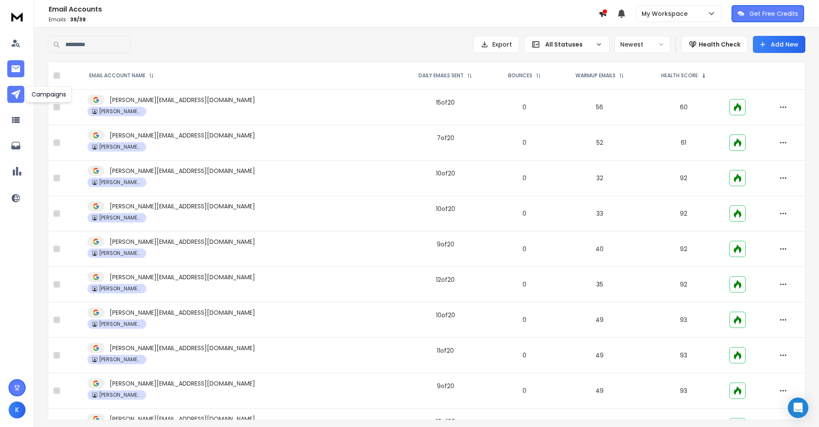
click at [15, 94] on icon at bounding box center [15, 94] width 9 height 9
